Goal: Task Accomplishment & Management: Manage account settings

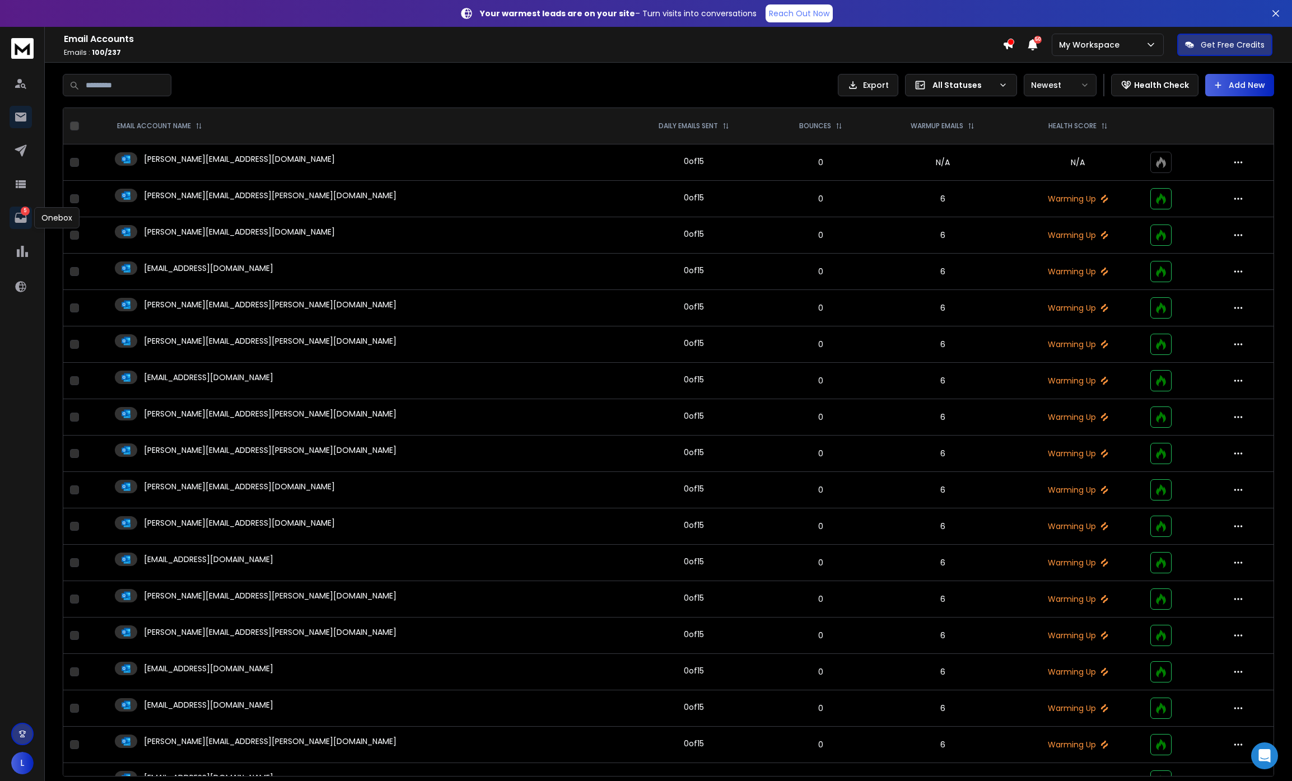
click at [15, 216] on icon at bounding box center [20, 217] width 13 height 13
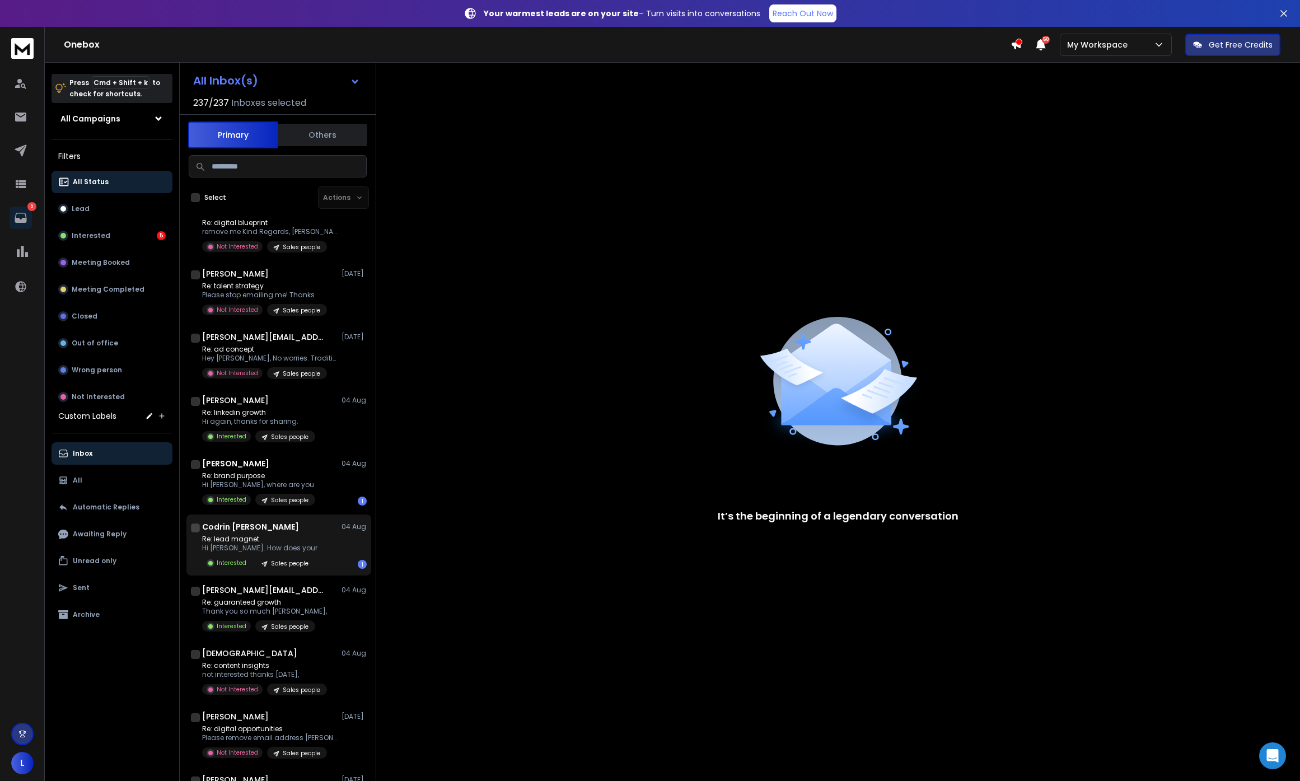
scroll to position [2844, 0]
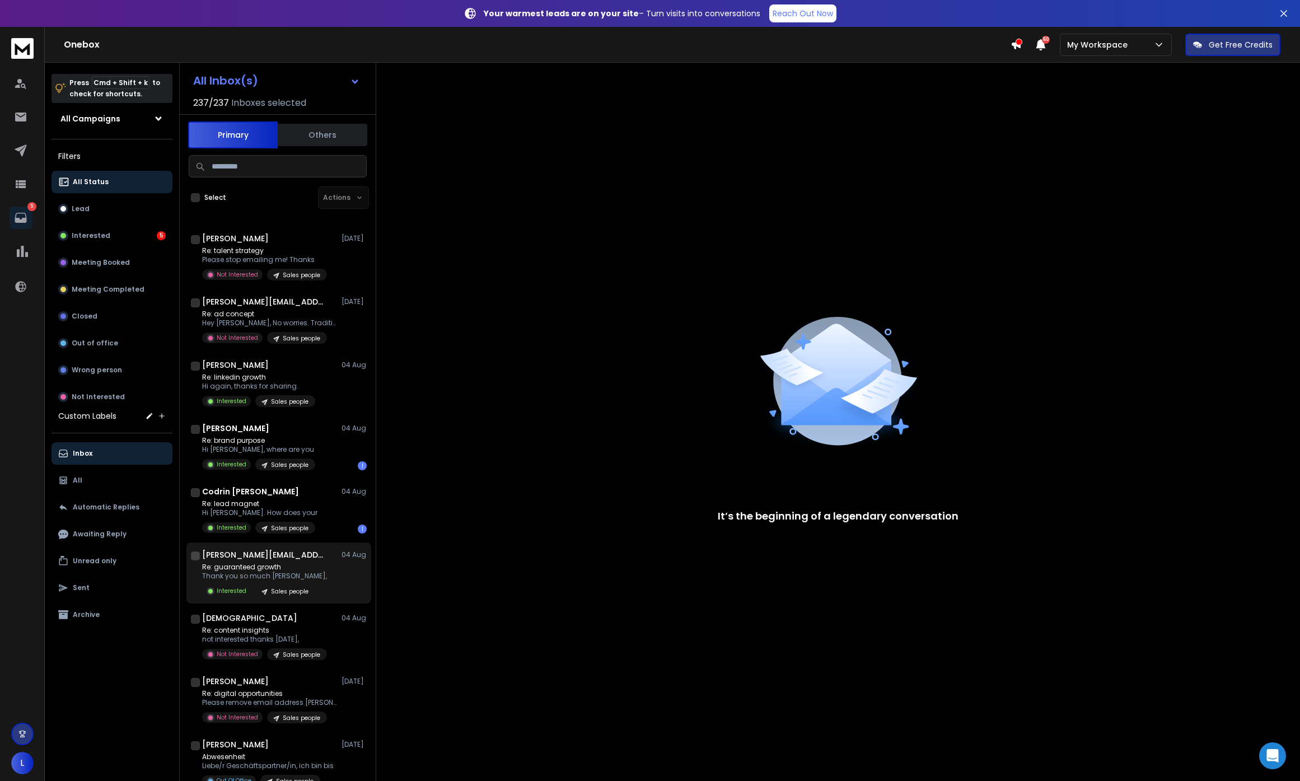
click at [313, 566] on div "Re: guaranteed growth Thank you so much Paul, Interested Sales people" at bounding box center [284, 580] width 165 height 34
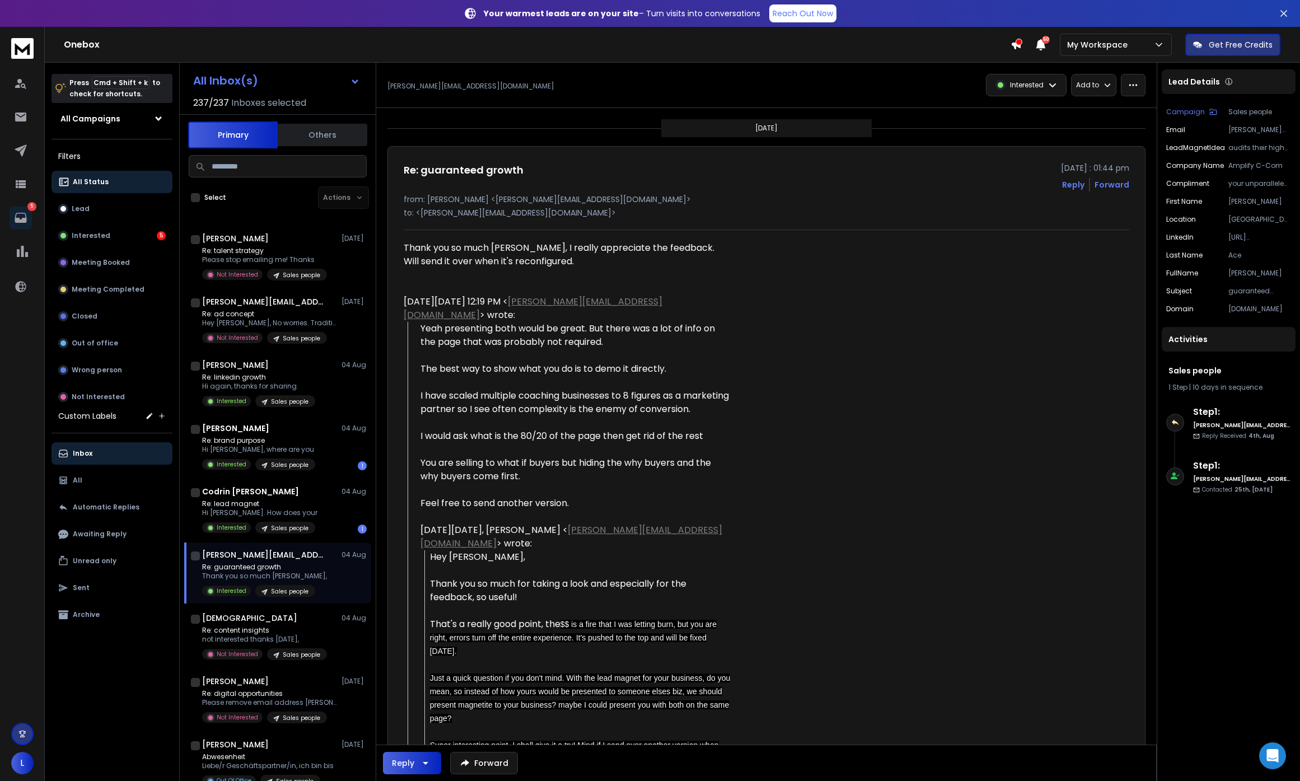
click at [1236, 270] on p "[PERSON_NAME]" at bounding box center [1260, 273] width 63 height 9
click at [1262, 130] on p "[PERSON_NAME][EMAIL_ADDRESS][DOMAIN_NAME]" at bounding box center [1260, 129] width 63 height 9
click at [1255, 165] on p "Amplify C-Com" at bounding box center [1260, 165] width 63 height 9
click at [1247, 310] on p "[DOMAIN_NAME]" at bounding box center [1260, 309] width 63 height 9
click at [1253, 237] on p "[URL][DOMAIN_NAME]" at bounding box center [1260, 237] width 63 height 9
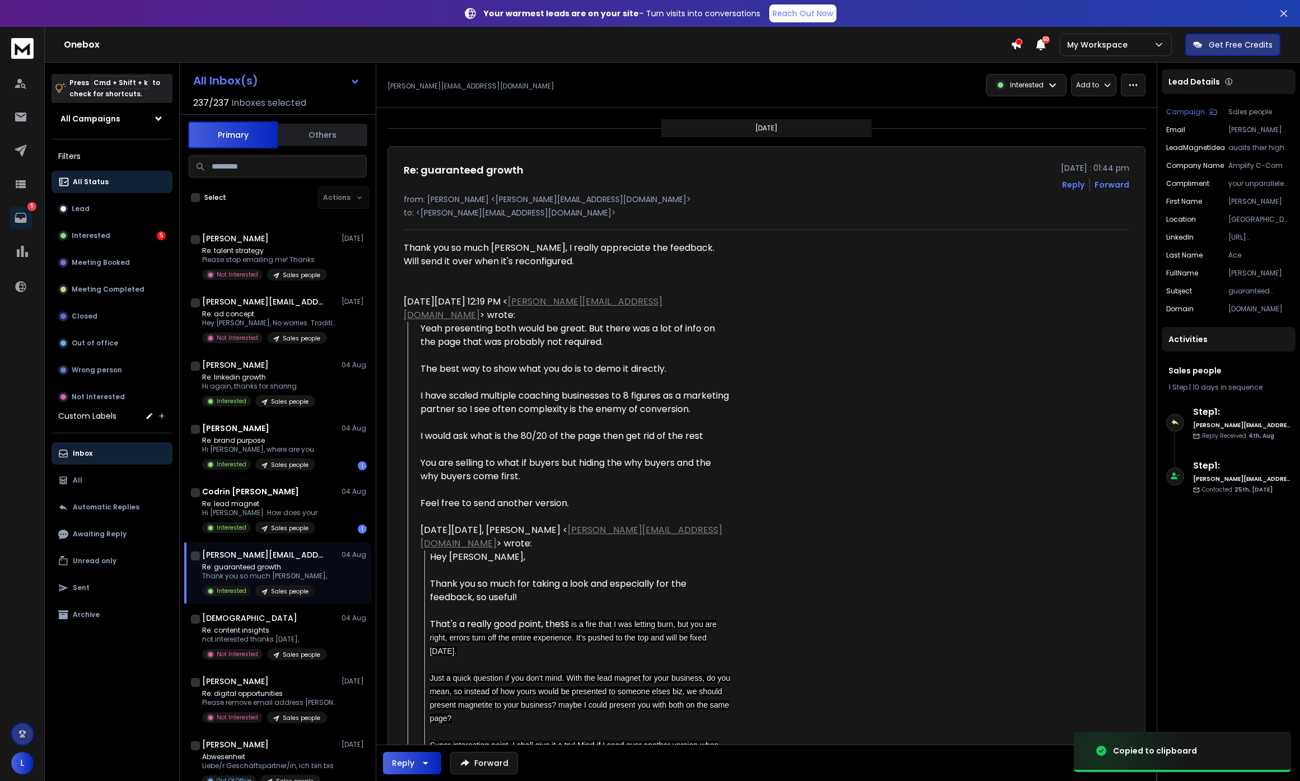
click at [1249, 148] on p "audits their high-ticket offer and sales journey, pinpointing where to unlock s…" at bounding box center [1260, 147] width 63 height 9
click at [1134, 85] on icon "button" at bounding box center [1134, 85] width 8 height 2
click at [1126, 110] on div "Mark as unread" at bounding box center [1100, 110] width 74 height 11
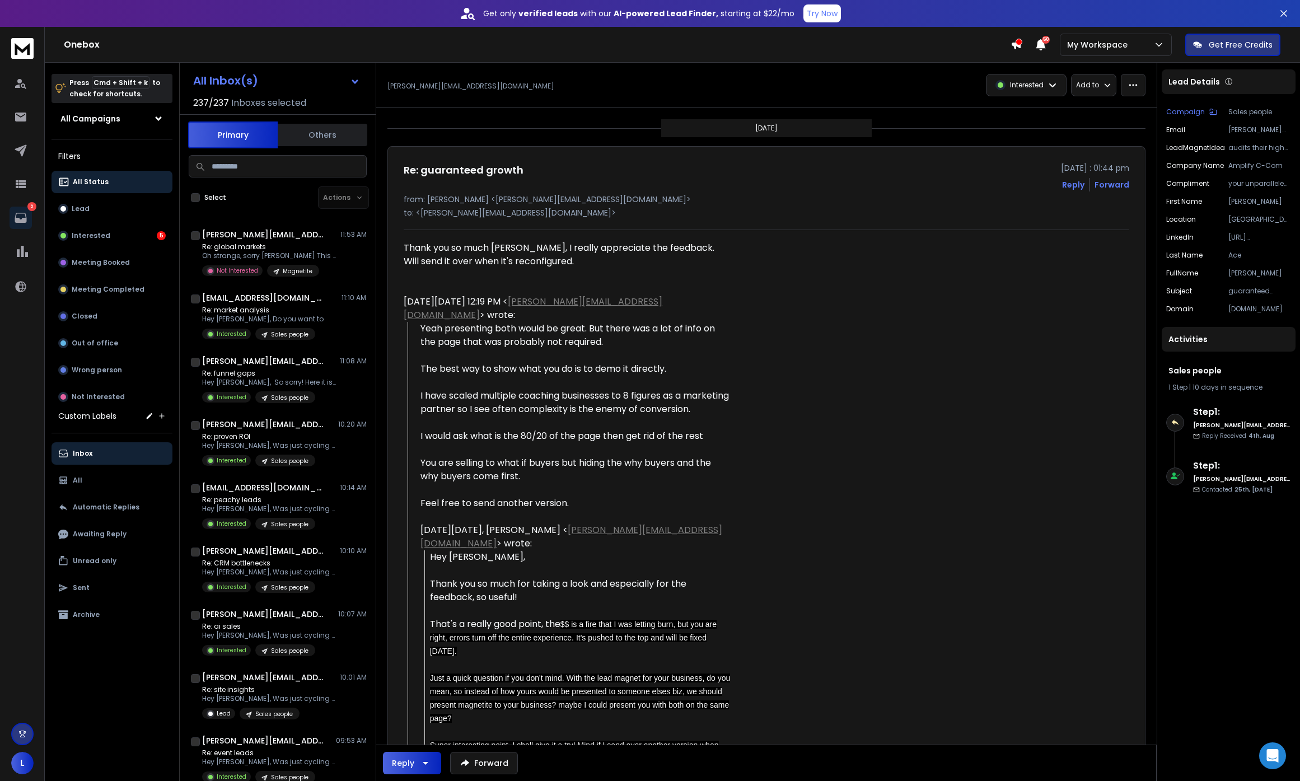
scroll to position [2730, 0]
